Goal: Task Accomplishment & Management: Manage account settings

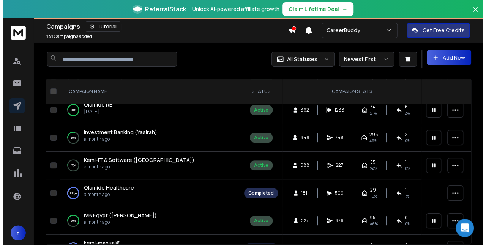
scroll to position [119, 0]
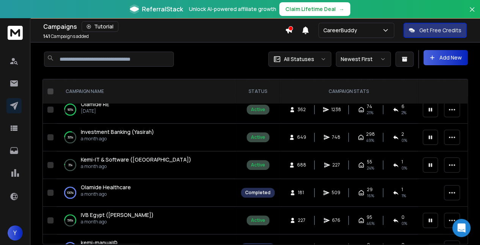
click at [155, 168] on div "3 % Kemi-IT & Software ([GEOGRAPHIC_DATA]) a month ago" at bounding box center [146, 165] width 165 height 18
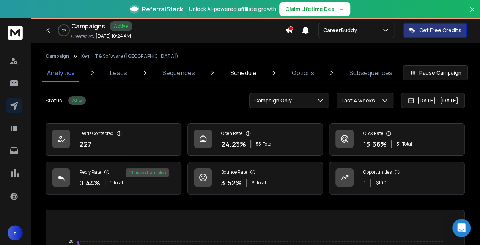
click at [248, 71] on p "Schedule" at bounding box center [243, 72] width 26 height 9
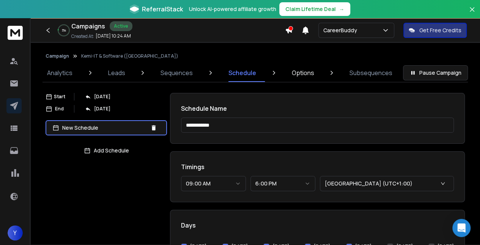
click at [302, 74] on p "Options" at bounding box center [303, 72] width 22 height 9
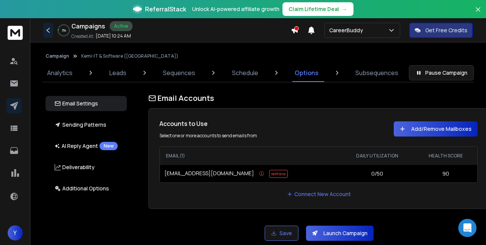
click at [44, 28] on button at bounding box center [48, 30] width 10 height 15
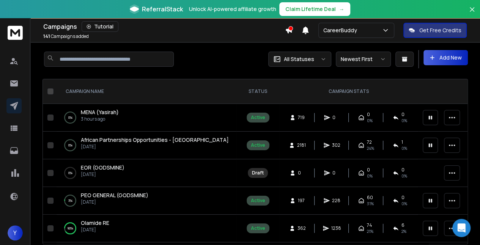
click at [449, 117] on icon "button" at bounding box center [452, 118] width 6 height 2
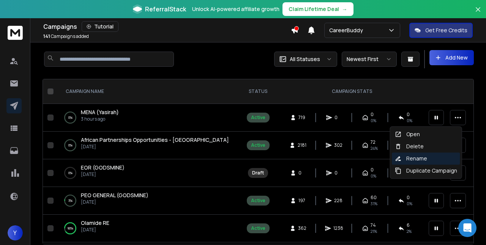
click at [405, 159] on div "Rename" at bounding box center [411, 159] width 32 height 8
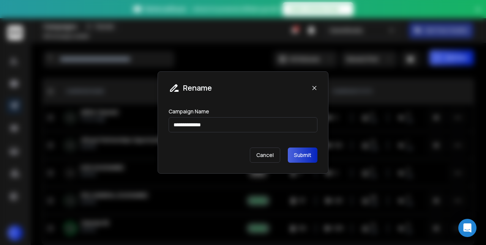
click at [186, 126] on input "**********" at bounding box center [243, 124] width 149 height 15
type input "**********"
click at [310, 160] on button "Submit" at bounding box center [303, 155] width 30 height 15
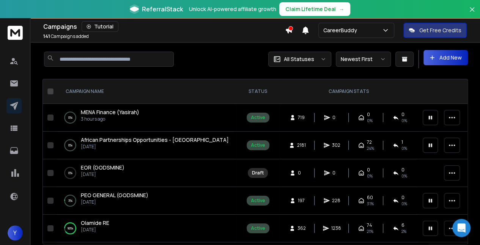
click at [174, 172] on div "0 % EOR (GODSMINE) [DATE]" at bounding box center [146, 173] width 165 height 18
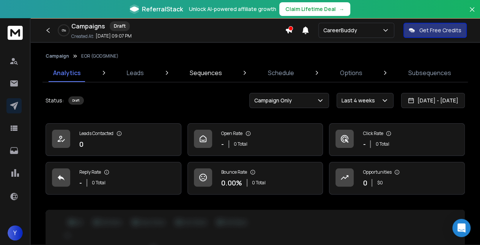
click at [202, 75] on p "Sequences" at bounding box center [206, 72] width 32 height 9
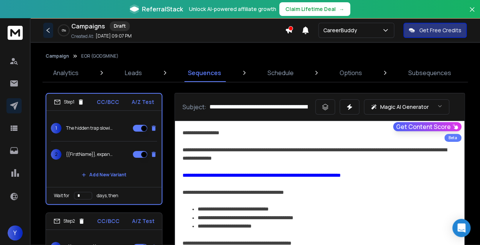
click at [49, 31] on icon at bounding box center [48, 30] width 7 height 7
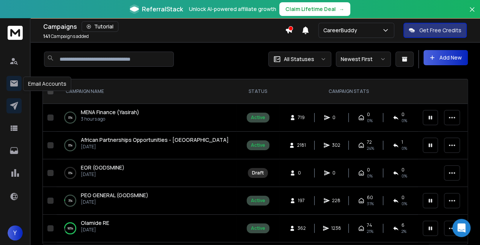
click at [13, 85] on icon at bounding box center [14, 83] width 8 height 6
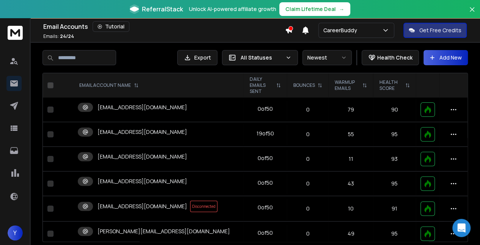
scroll to position [129, 0]
click at [16, 106] on icon at bounding box center [14, 106] width 8 height 8
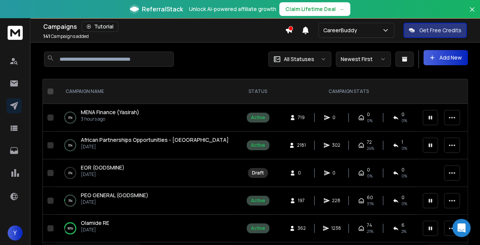
click at [138, 117] on p "3 hours ago" at bounding box center [110, 119] width 58 height 6
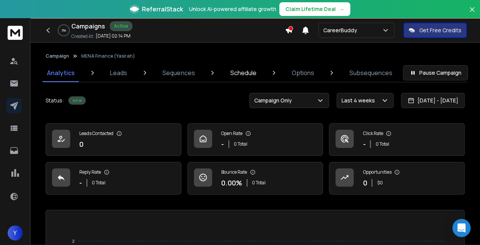
click at [256, 75] on p "Schedule" at bounding box center [243, 72] width 26 height 9
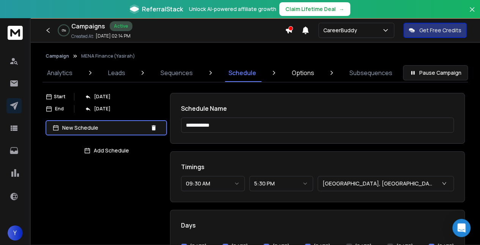
click at [294, 69] on p "Options" at bounding box center [303, 72] width 22 height 9
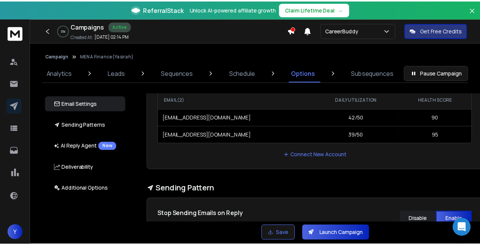
scroll to position [54, 0]
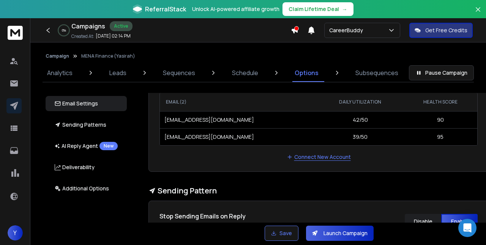
click at [297, 156] on link "Connect New Account" at bounding box center [319, 157] width 64 height 8
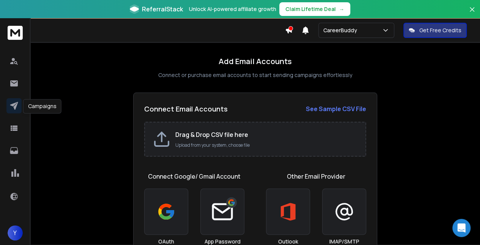
click at [13, 105] on icon at bounding box center [14, 106] width 8 height 8
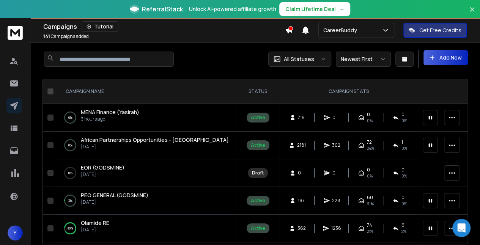
click at [117, 115] on span "MENA Finance (Yasirah)" at bounding box center [110, 112] width 58 height 7
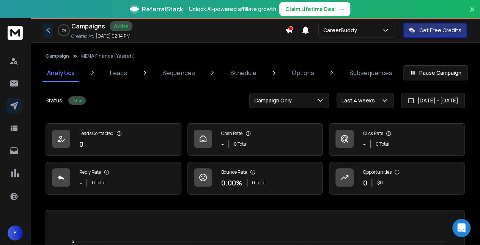
click at [48, 31] on icon at bounding box center [48, 30] width 7 height 7
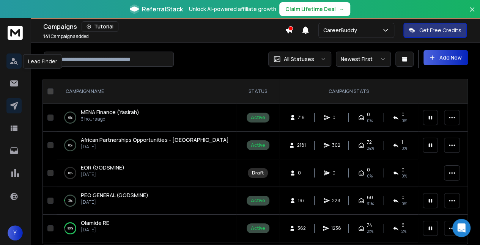
click at [11, 58] on icon at bounding box center [13, 61] width 9 height 9
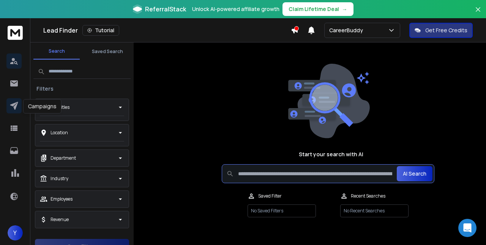
click at [21, 110] on link at bounding box center [13, 105] width 15 height 15
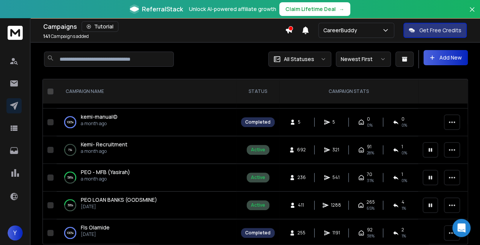
scroll to position [245, 0]
click at [135, 143] on div "1 % Kemi- Recruitment a month ago" at bounding box center [146, 149] width 165 height 18
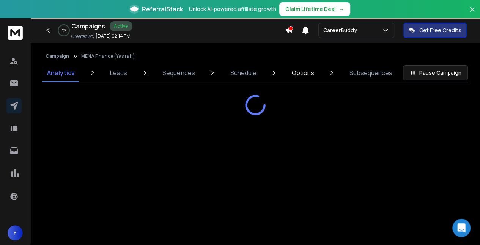
click at [305, 74] on p "Options" at bounding box center [303, 72] width 22 height 9
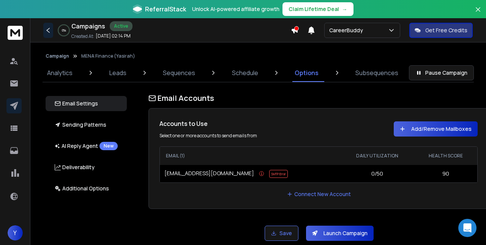
click at [47, 31] on icon at bounding box center [48, 30] width 7 height 7
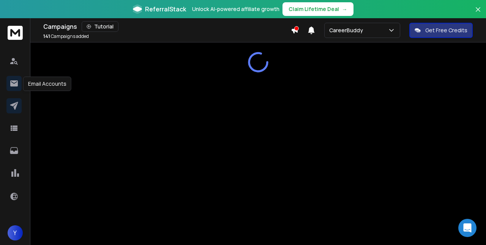
click at [11, 83] on icon at bounding box center [14, 83] width 8 height 6
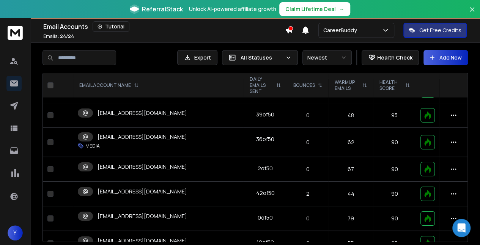
scroll to position [19, 0]
